Goal: Find specific page/section: Find specific page/section

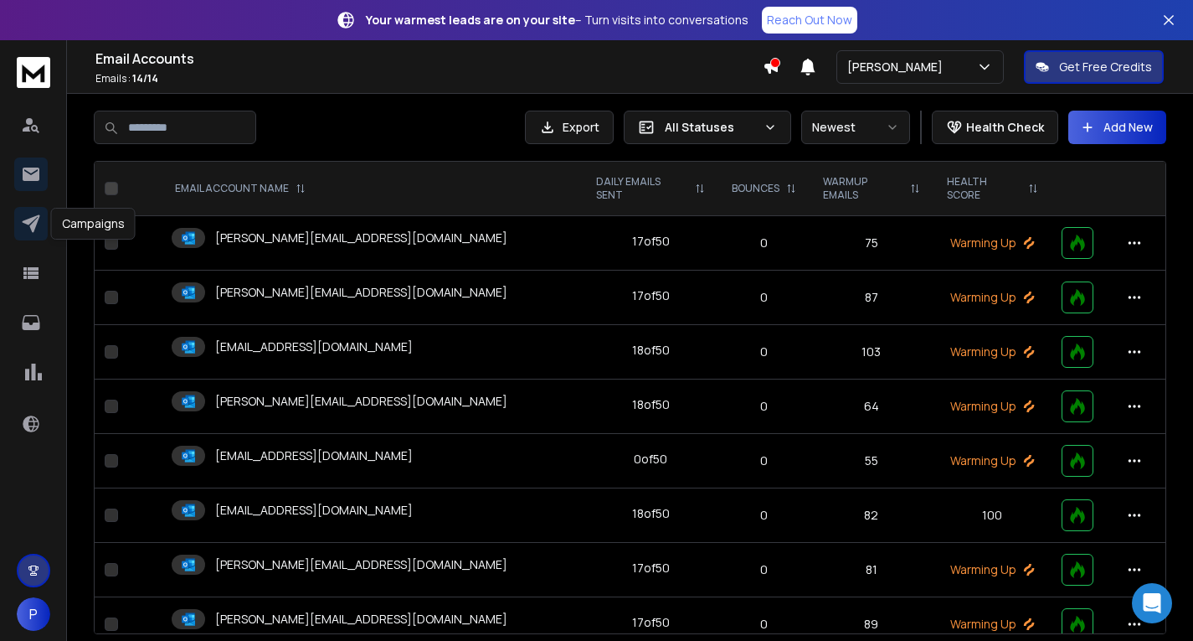
click at [32, 219] on icon at bounding box center [31, 223] width 18 height 18
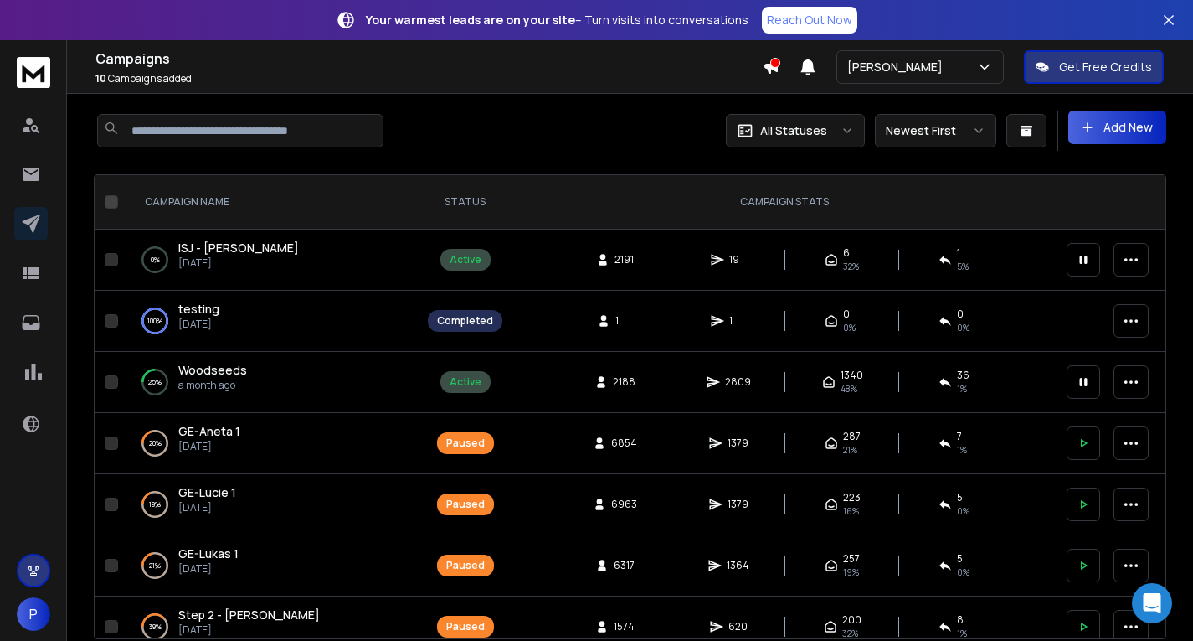
click at [229, 249] on span "ISJ - [PERSON_NAME]" at bounding box center [238, 247] width 121 height 16
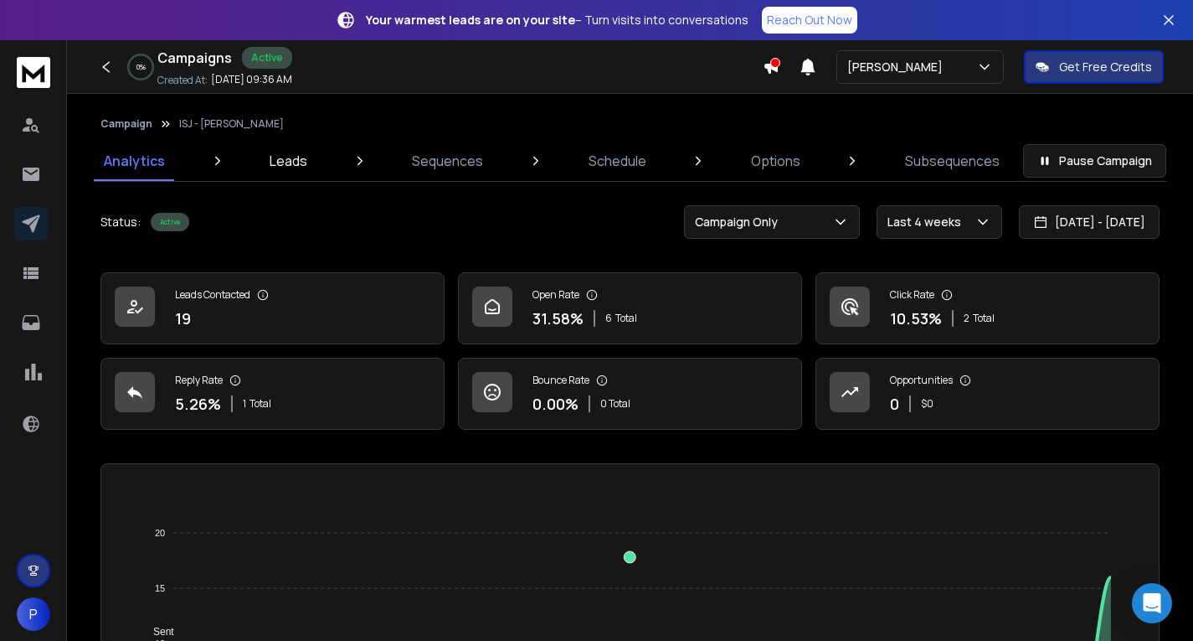
click at [286, 156] on p "Leads" at bounding box center [289, 161] width 38 height 20
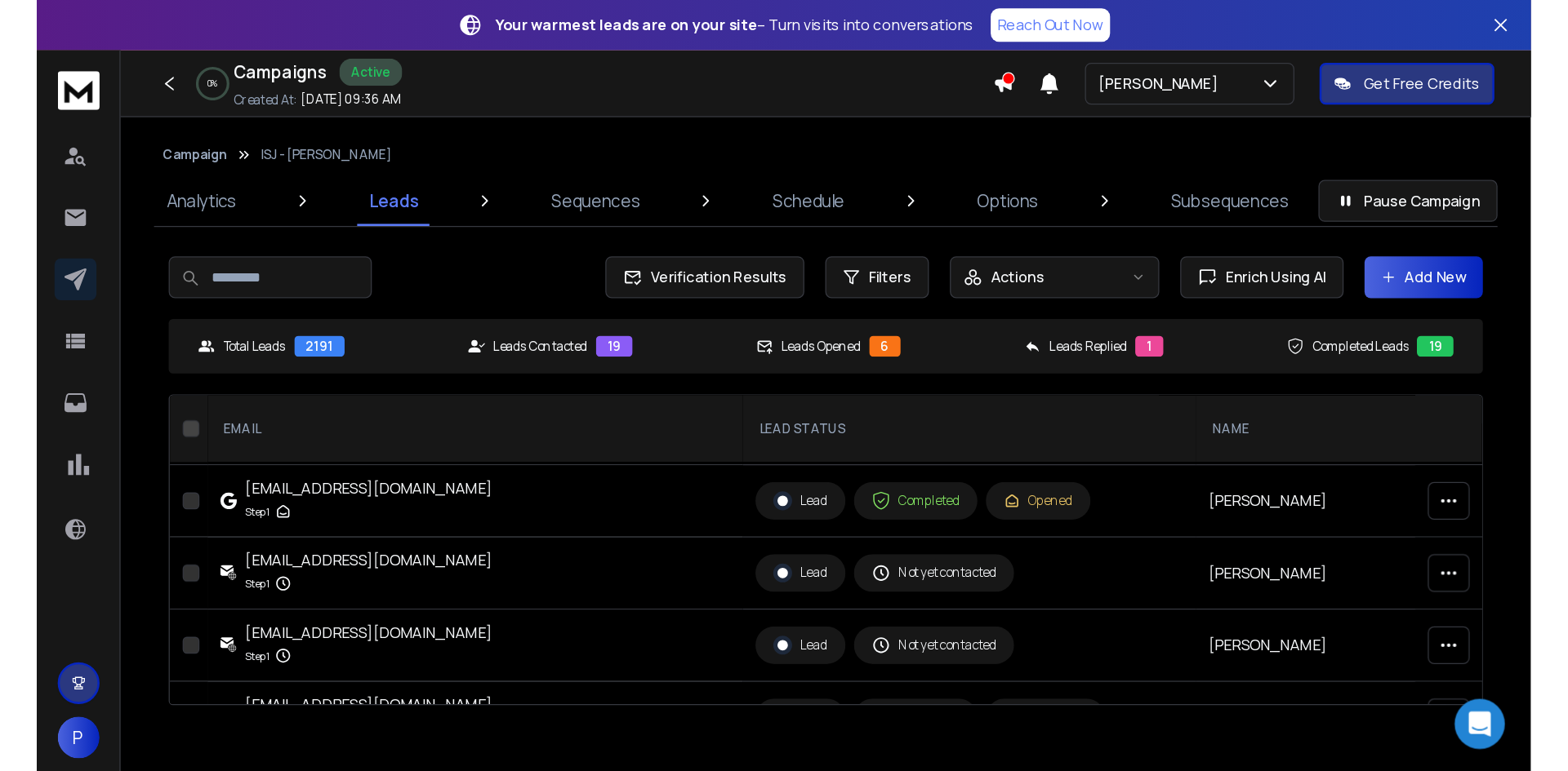
scroll to position [787, 0]
